Goal: Navigation & Orientation: Find specific page/section

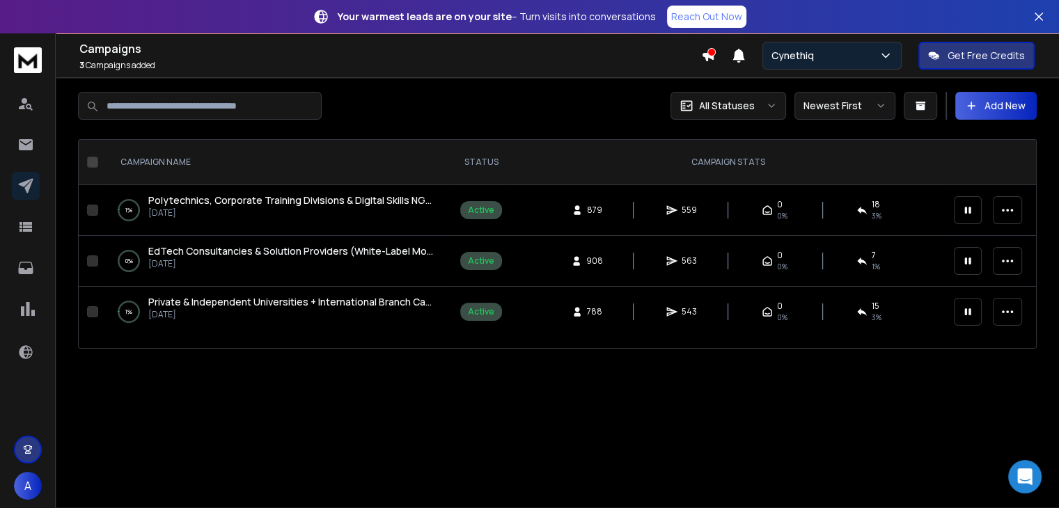
click at [772, 55] on button "Cynethiq" at bounding box center [832, 56] width 139 height 28
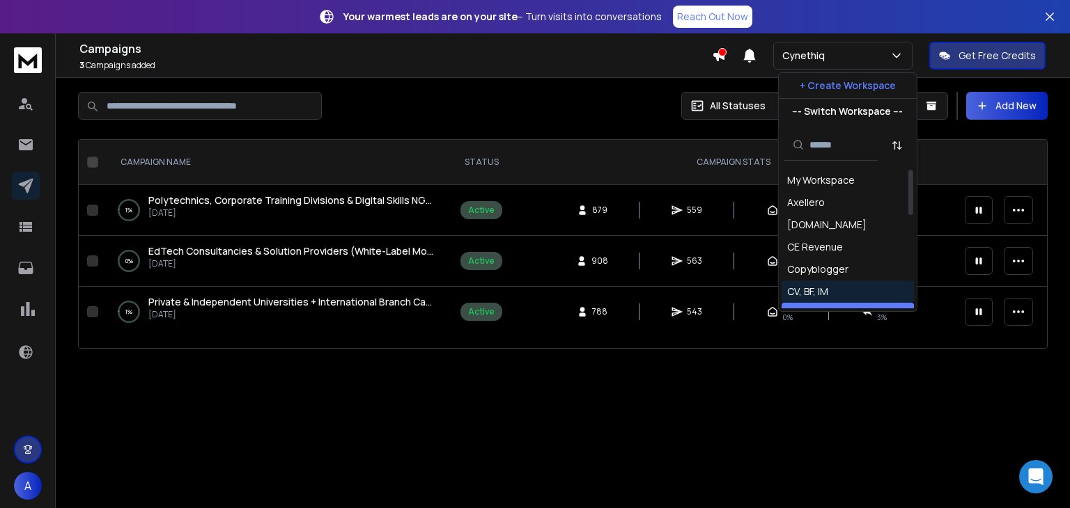
click at [825, 288] on div "CV, BF, IM" at bounding box center [807, 292] width 41 height 14
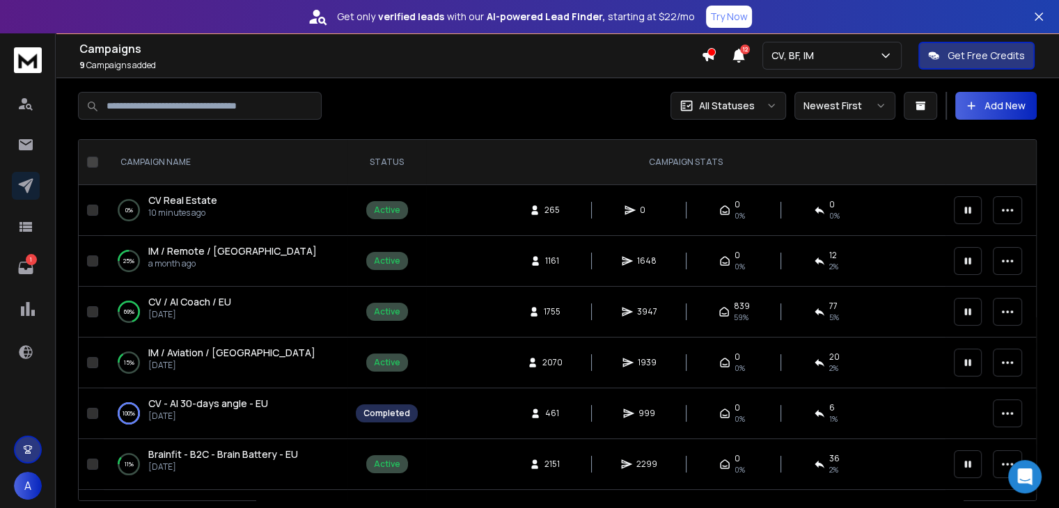
click at [228, 315] on p "[DATE]" at bounding box center [189, 314] width 83 height 11
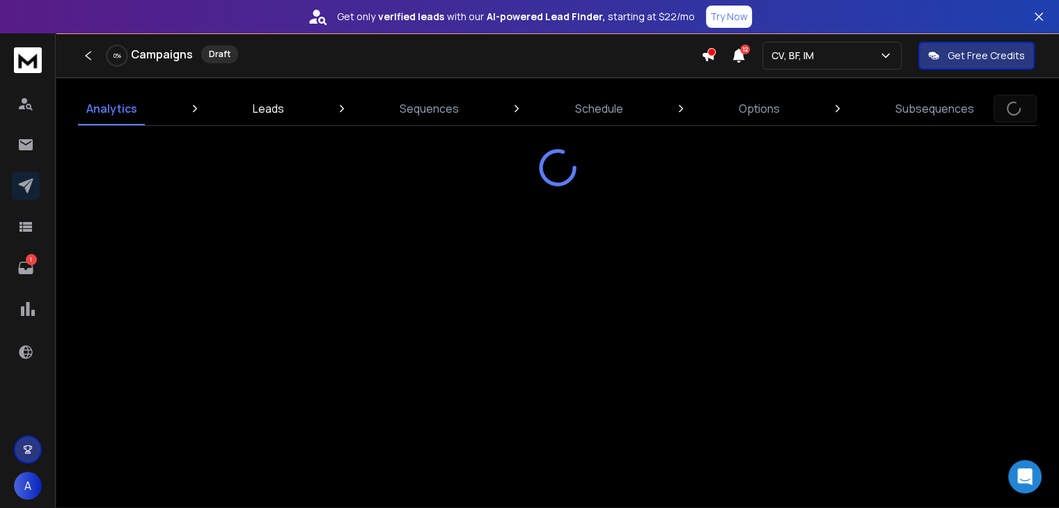
click at [270, 113] on p "Leads" at bounding box center [268, 108] width 31 height 17
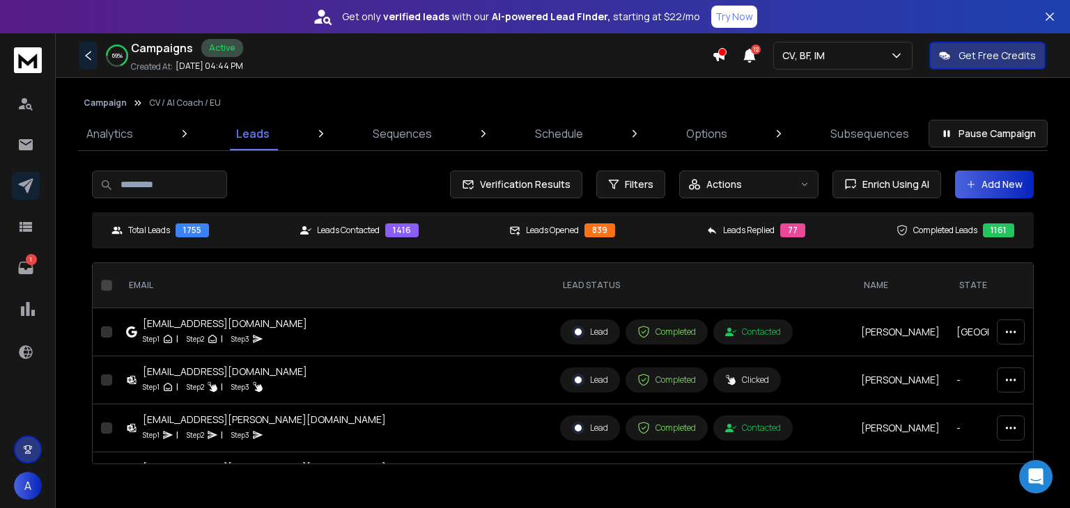
click at [93, 60] on icon at bounding box center [88, 55] width 13 height 13
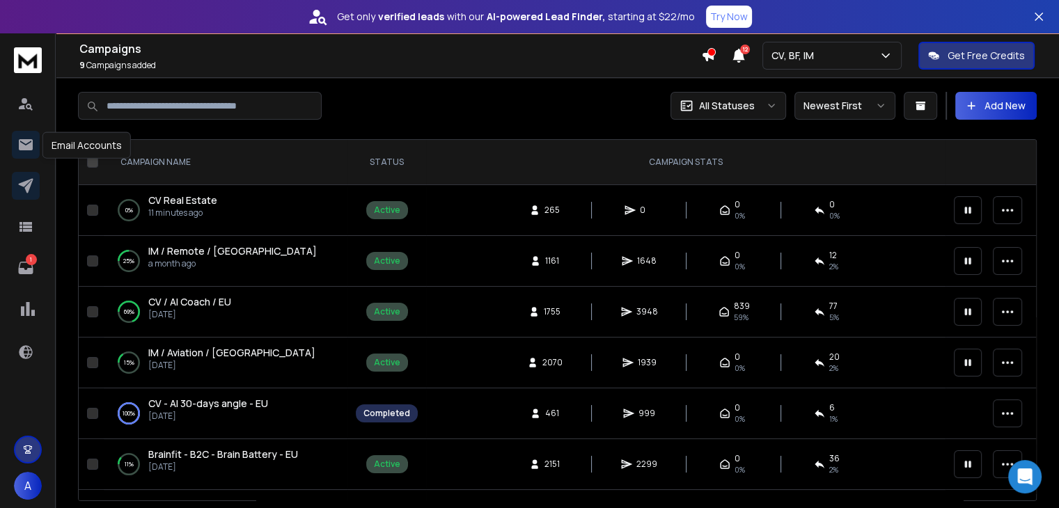
click at [30, 148] on icon at bounding box center [26, 144] width 14 height 11
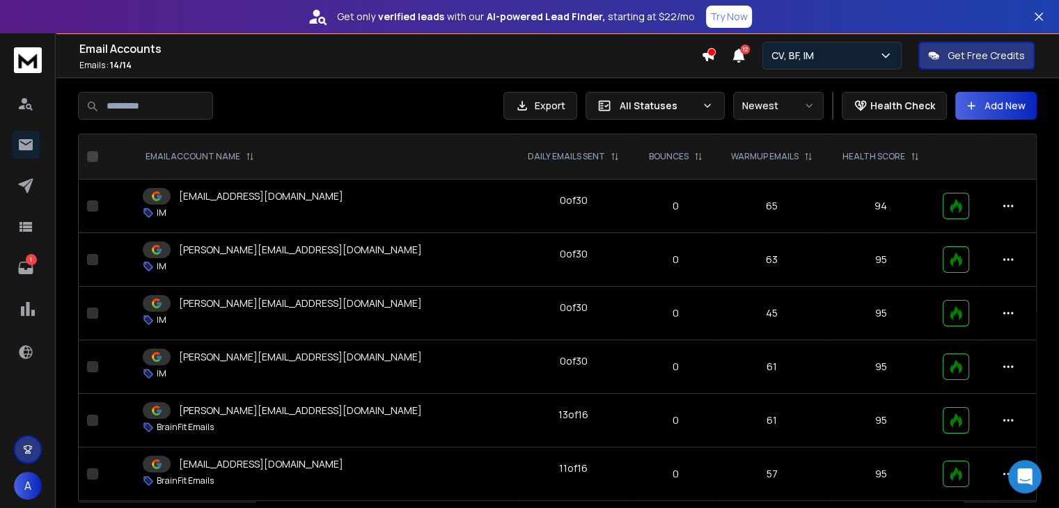
click at [811, 51] on p "CV, BF, IM" at bounding box center [796, 56] width 48 height 14
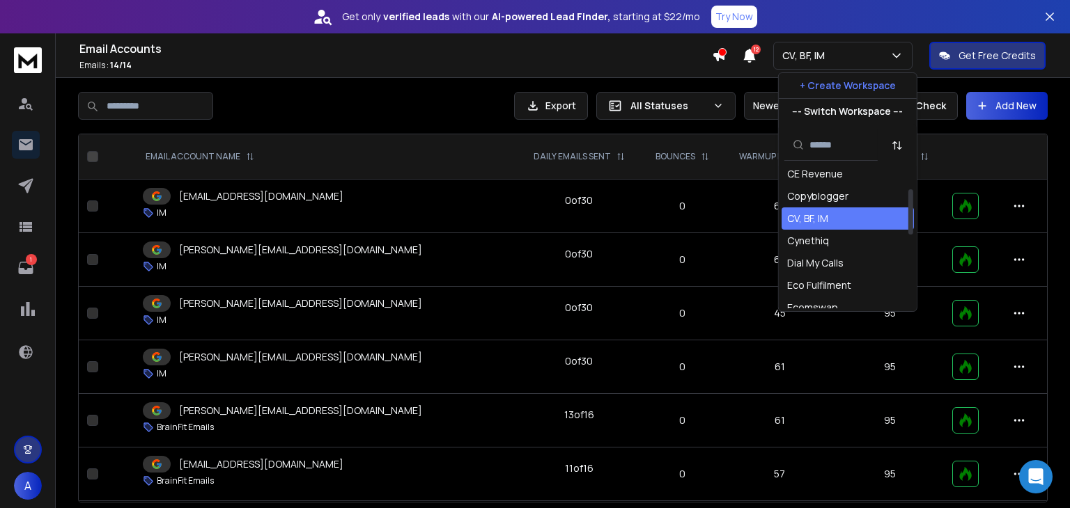
drag, startPoint x: 912, startPoint y: 197, endPoint x: 916, endPoint y: 223, distance: 26.1
click at [913, 223] on div at bounding box center [910, 211] width 5 height 45
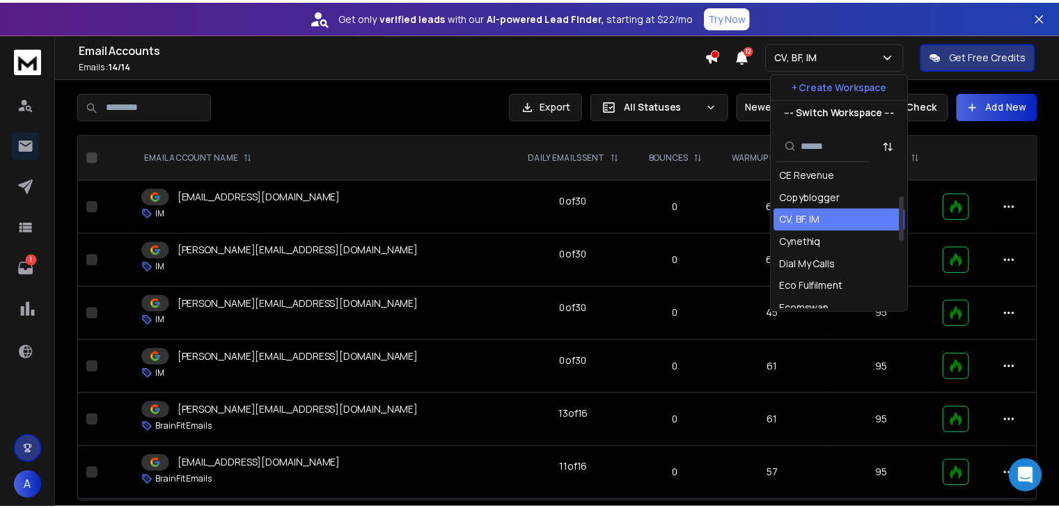
scroll to position [78, 0]
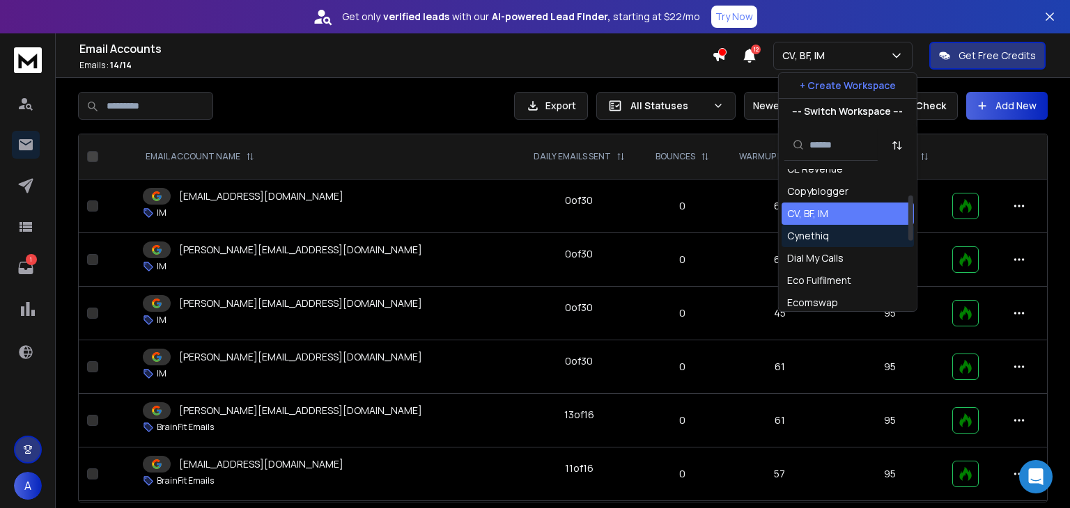
click at [845, 237] on div "Cynethiq" at bounding box center [847, 236] width 132 height 22
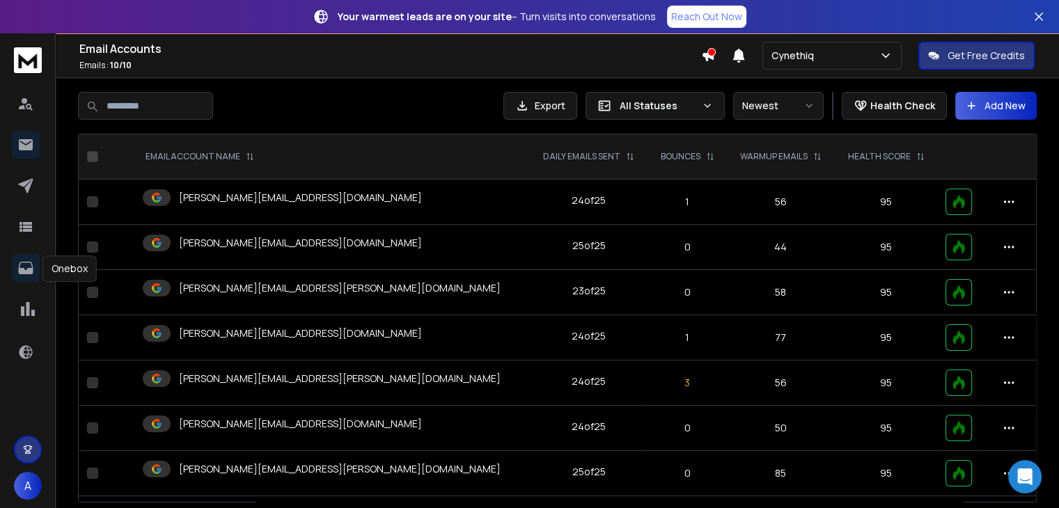
click at [34, 276] on link at bounding box center [26, 268] width 28 height 28
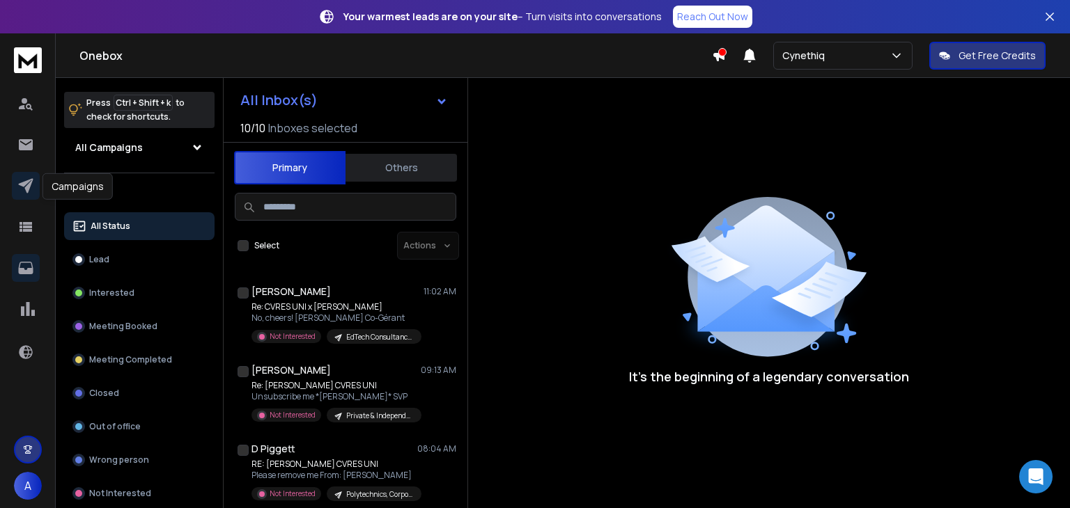
click at [31, 187] on icon at bounding box center [25, 186] width 17 height 17
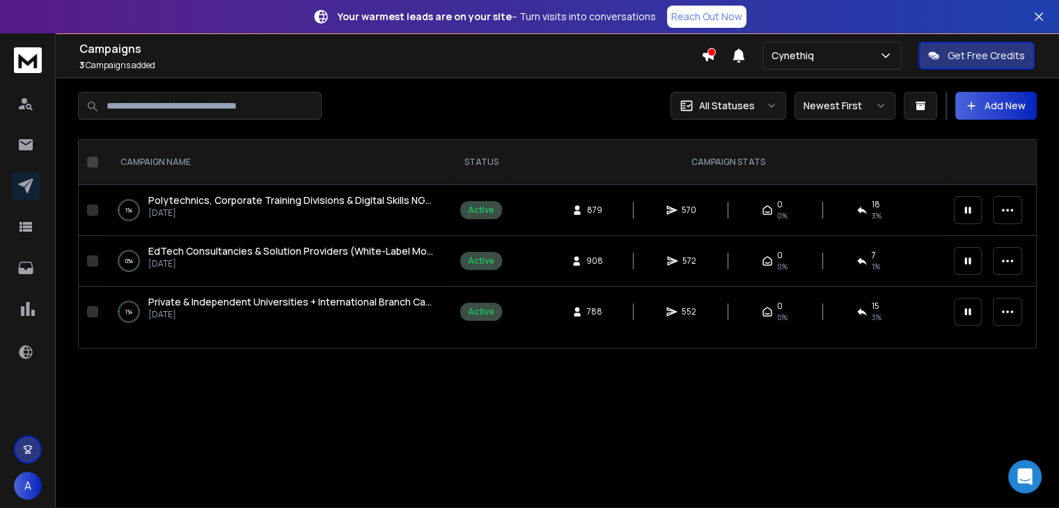
click at [838, 418] on div "Campaigns 3 Campaigns Added All Statuses Newest First Add New CAMPAIGN NAME STA…" at bounding box center [557, 346] width 959 height 508
